Goal: Task Accomplishment & Management: Manage account settings

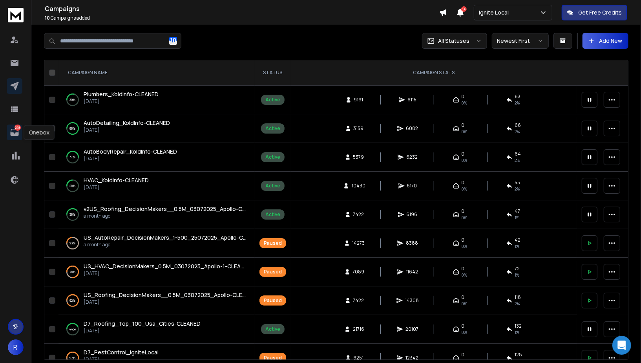
click at [16, 129] on p "248" at bounding box center [18, 127] width 6 height 6
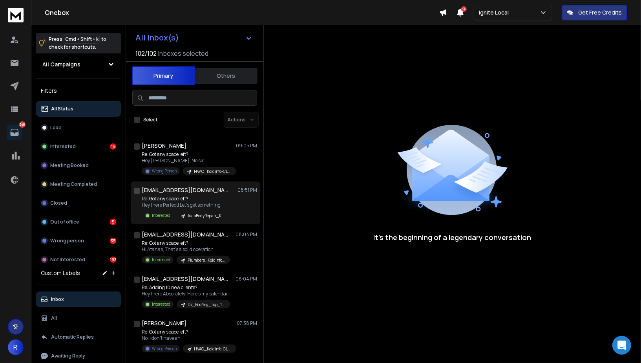
click at [179, 199] on p "Re: Got any space left?" at bounding box center [186, 199] width 88 height 6
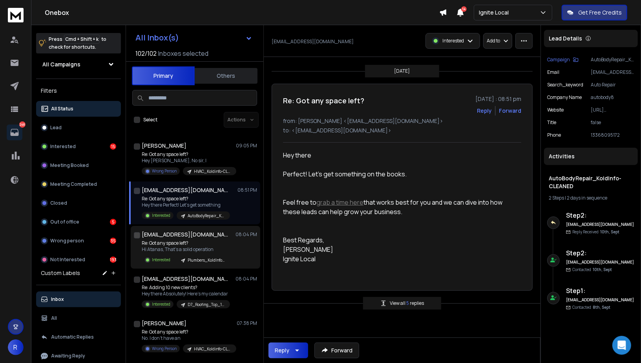
click at [236, 236] on p "08:04 PM" at bounding box center [247, 234] width 22 height 6
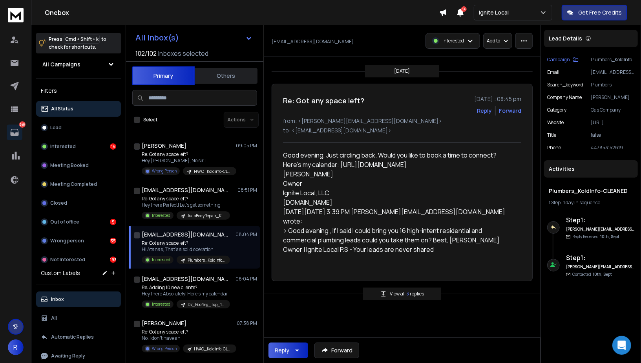
click at [402, 291] on p "View all 3 replies" at bounding box center [407, 294] width 34 height 6
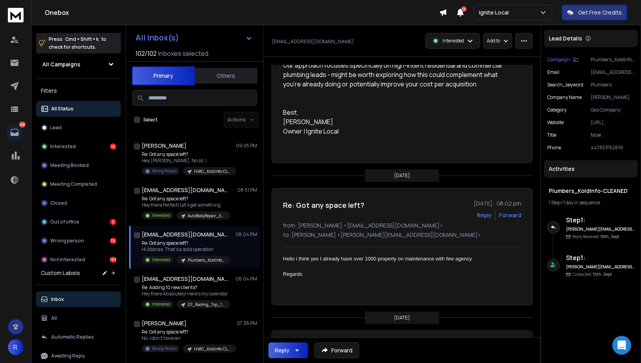
scroll to position [351, 0]
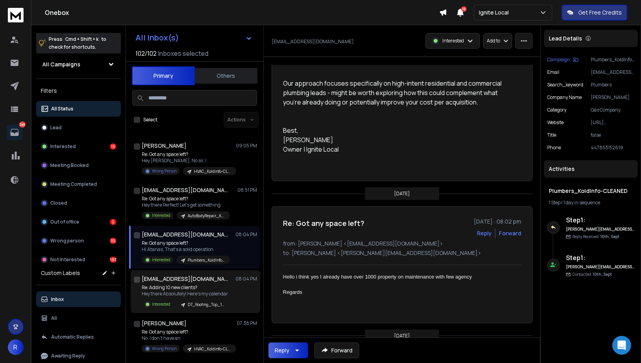
click at [188, 272] on div "[EMAIL_ADDRESS][DOMAIN_NAME] 08:04 PM Re: Adding 10 new clients? Hey there Abso…" at bounding box center [196, 291] width 130 height 43
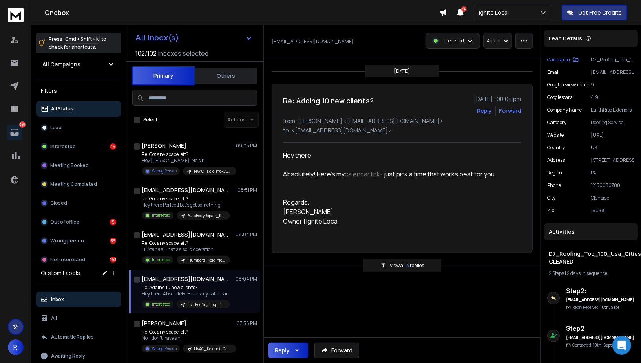
click at [400, 265] on p "View all 3 replies" at bounding box center [407, 265] width 34 height 6
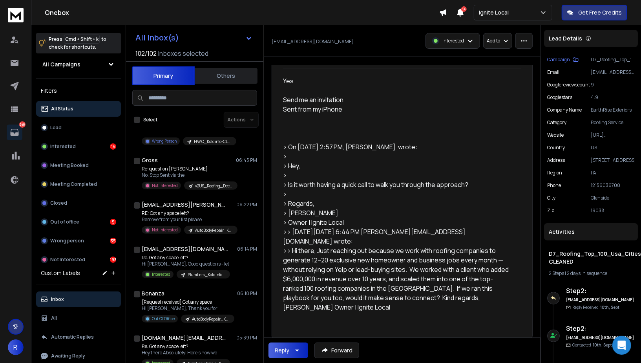
scroll to position [346, 0]
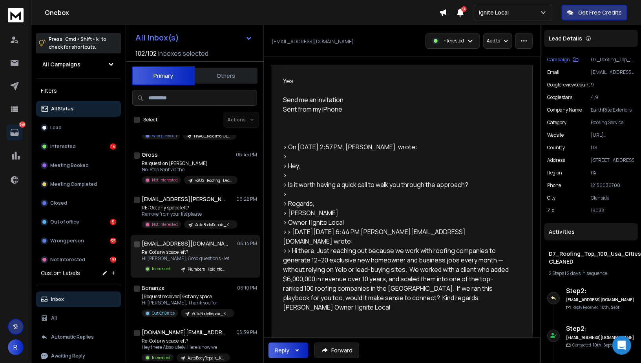
click at [212, 252] on p "Re: Got any space left?" at bounding box center [186, 252] width 88 height 6
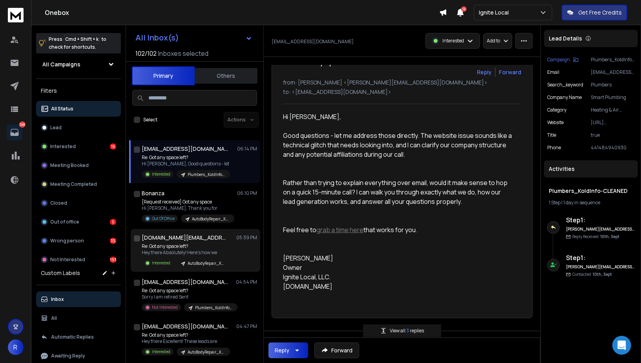
scroll to position [442, 0]
click at [202, 256] on div "Re: Got any space left? Hey there Absolutely! Here's how we Interested AutoBody…" at bounding box center [186, 253] width 88 height 24
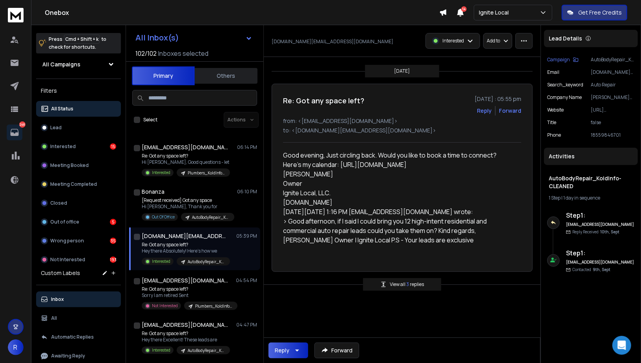
click at [409, 287] on span "3" at bounding box center [408, 284] width 4 height 7
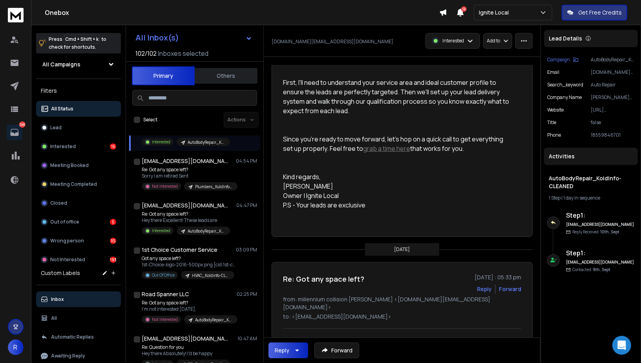
scroll to position [577, 0]
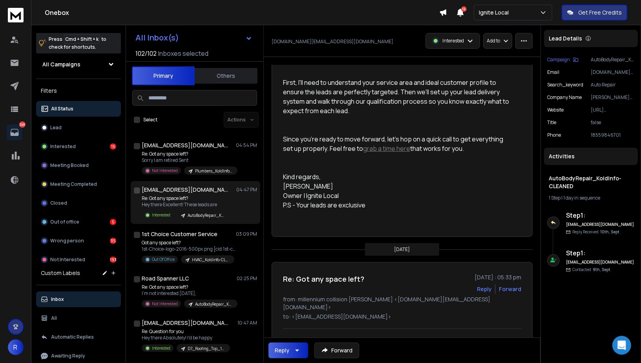
click at [208, 218] on p "AutoBodyRepair_KoldInfo-CLEANED" at bounding box center [207, 215] width 38 height 6
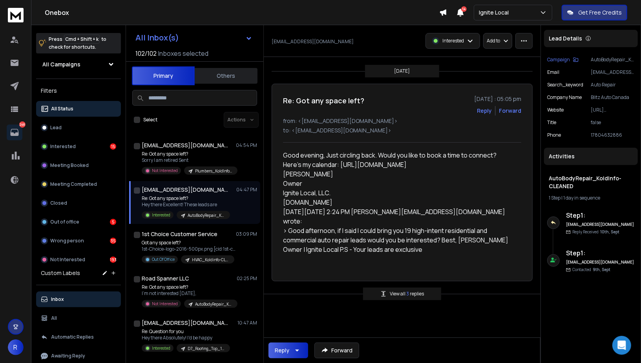
click at [403, 285] on div "[DATE] Re: Got any space left? [DATE] : 05:05 pm Reply Forward from: <[PERSON_N…" at bounding box center [402, 217] width 277 height 304
click at [403, 291] on p "View all 3 replies" at bounding box center [407, 294] width 34 height 6
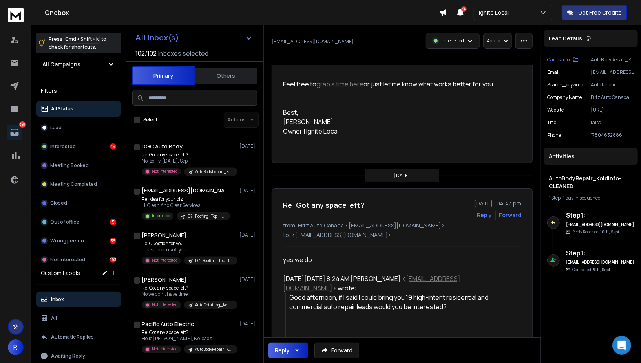
scroll to position [986, 0]
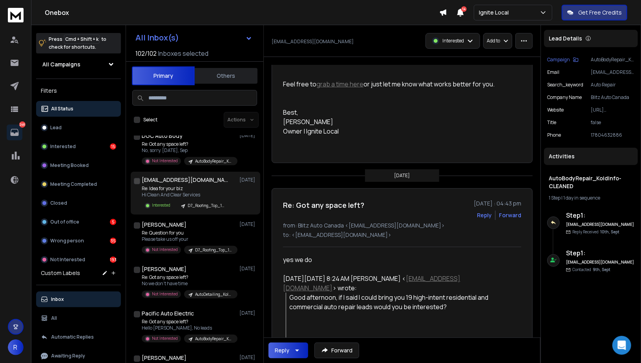
click at [219, 200] on div "Re: Idea for your biz Hi Clean And Clear Services Interested D7_Roofing_Top_100…" at bounding box center [186, 198] width 88 height 24
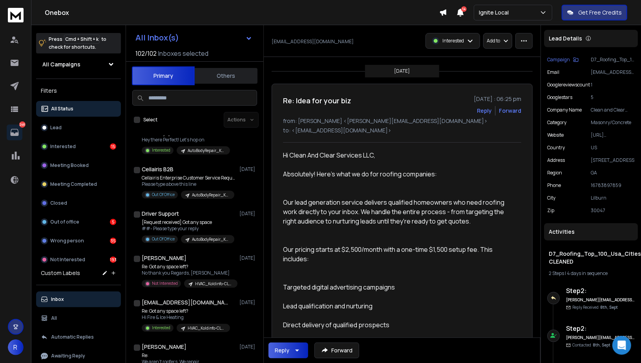
scroll to position [1309, 0]
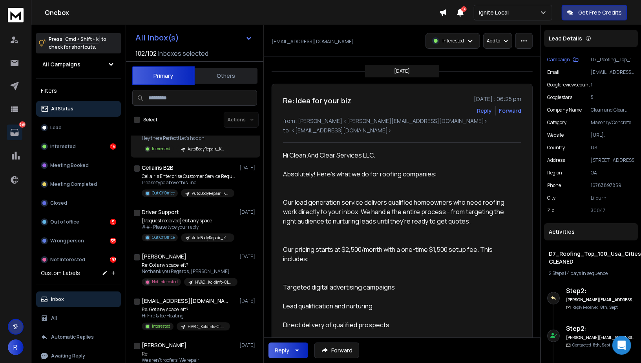
click at [194, 149] on p "AutoBodyRepair_KoldInfo-CLEANED" at bounding box center [207, 149] width 38 height 6
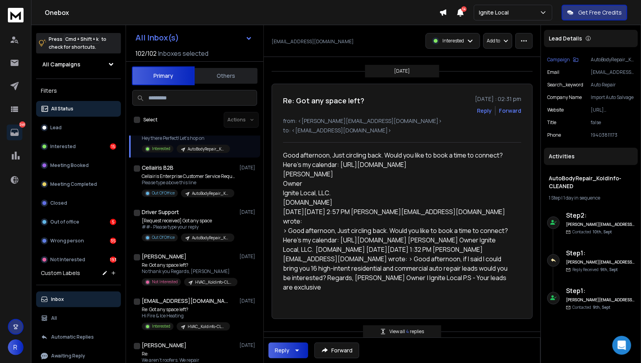
scroll to position [27, 0]
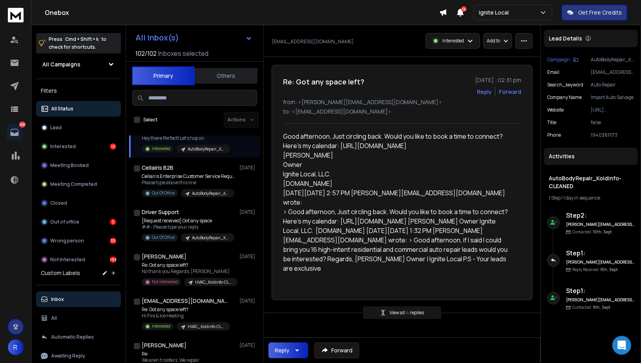
click at [410, 315] on span "4" at bounding box center [408, 312] width 4 height 7
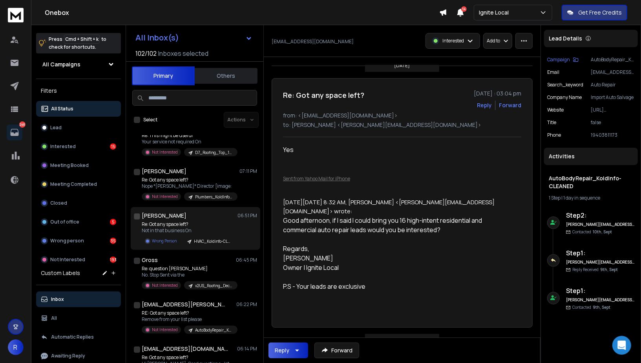
scroll to position [0, 0]
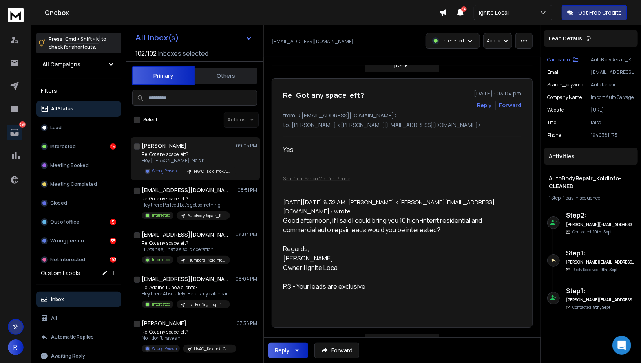
click at [203, 151] on p "Re: Got any space left?" at bounding box center [189, 154] width 94 height 6
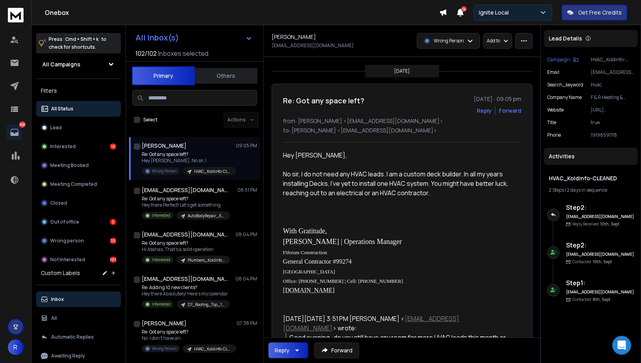
click at [534, 15] on div "Ignite Local" at bounding box center [513, 13] width 68 height 8
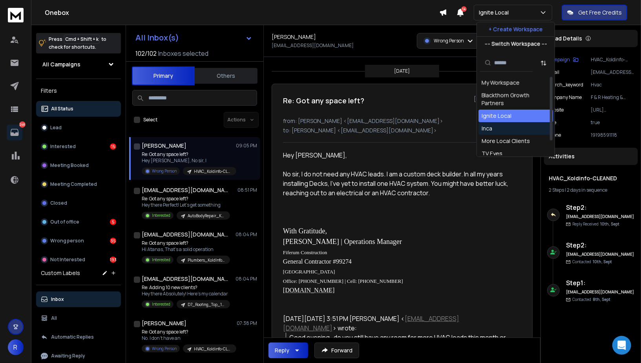
scroll to position [13, 0]
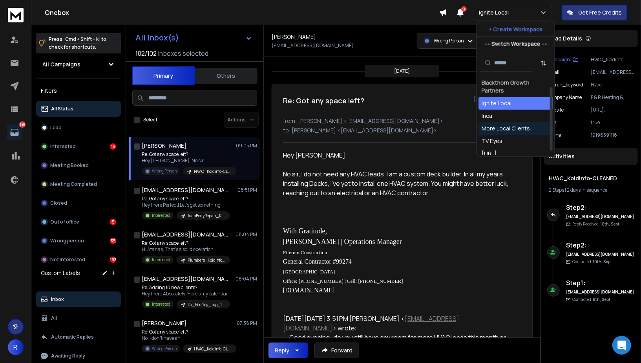
click at [517, 131] on div "More Local Clients" at bounding box center [506, 128] width 48 height 8
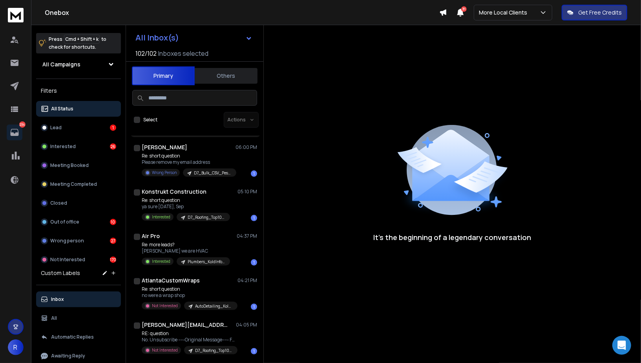
scroll to position [268, 0]
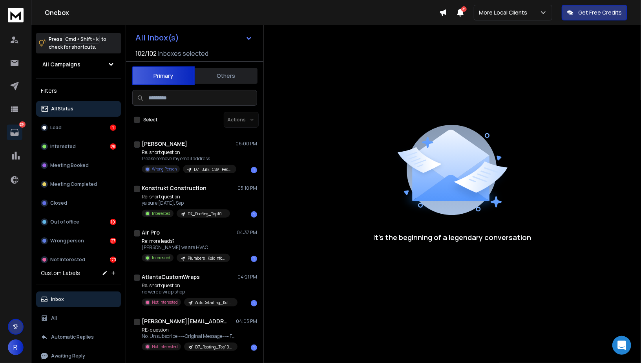
click at [218, 246] on p "Allen we are HVAC" at bounding box center [186, 247] width 88 height 6
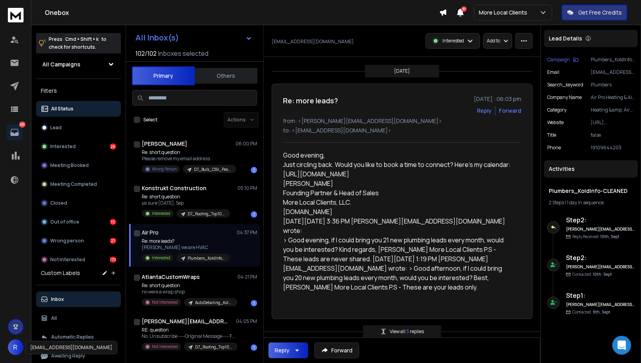
click at [14, 347] on span "R" at bounding box center [16, 347] width 16 height 16
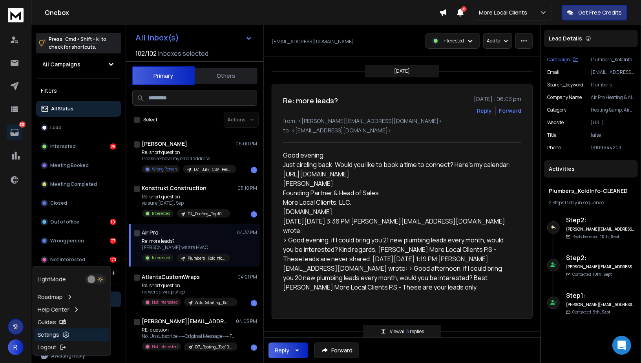
click at [60, 335] on div "Settings" at bounding box center [72, 334] width 75 height 13
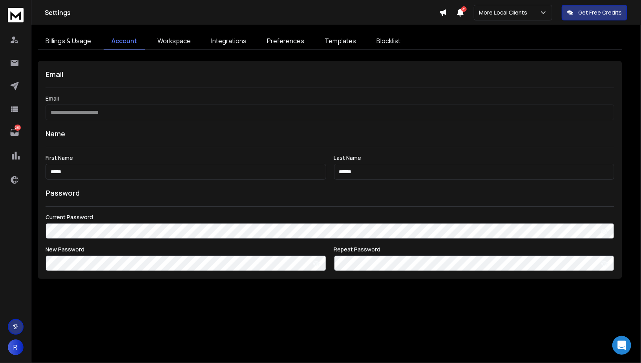
click at [223, 48] on link "Integrations" at bounding box center [228, 41] width 51 height 16
click at [223, 46] on link "Integrations" at bounding box center [228, 41] width 51 height 16
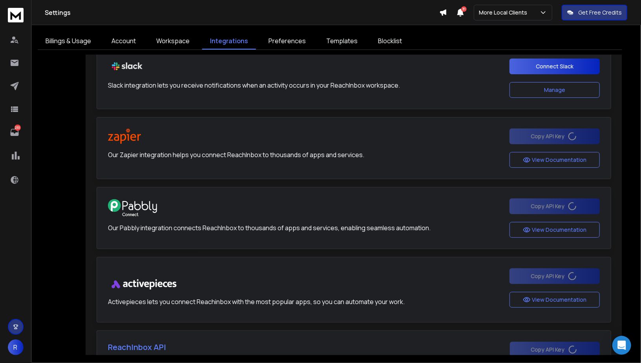
scroll to position [117, 0]
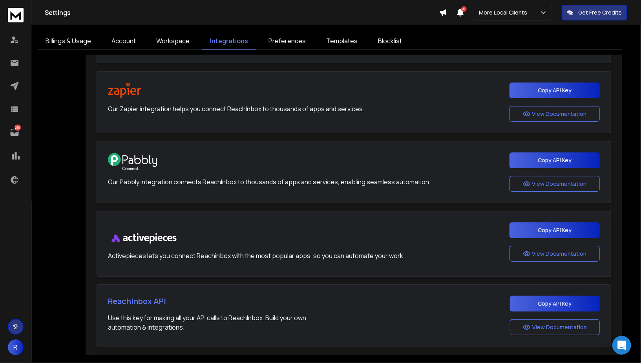
click at [541, 303] on button "Copy API Key" at bounding box center [555, 304] width 90 height 16
